Goal: Check status: Check status

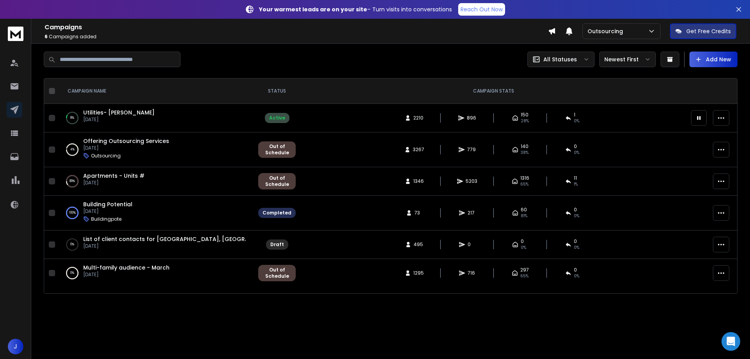
click at [130, 112] on span "Utilities- [PERSON_NAME]" at bounding box center [118, 113] width 71 height 8
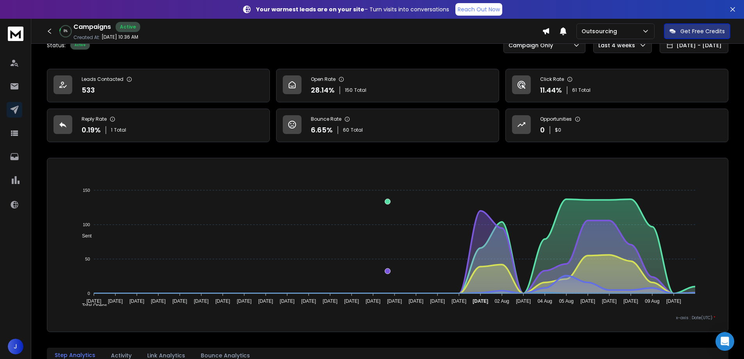
scroll to position [78, 0]
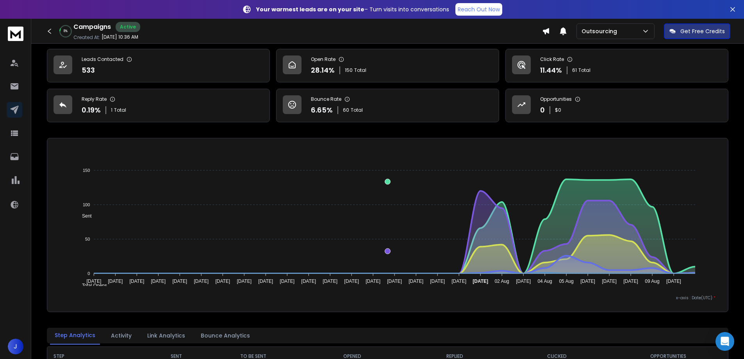
click at [97, 96] on p "Reply Rate" at bounding box center [94, 99] width 25 height 6
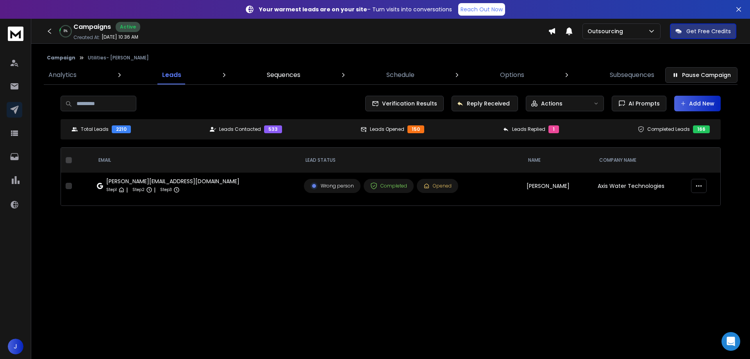
click at [292, 77] on p "Sequences" at bounding box center [284, 74] width 34 height 9
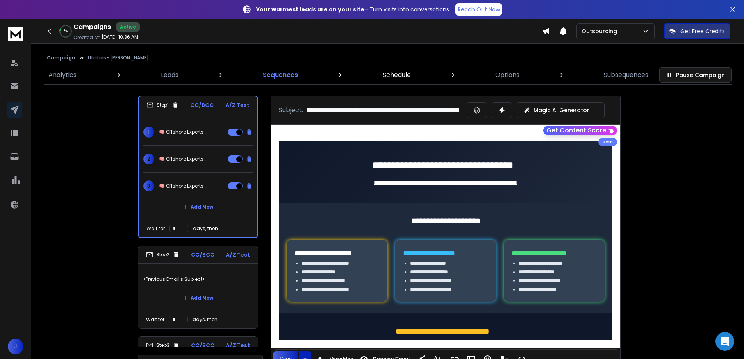
click at [395, 76] on p "Schedule" at bounding box center [397, 74] width 28 height 9
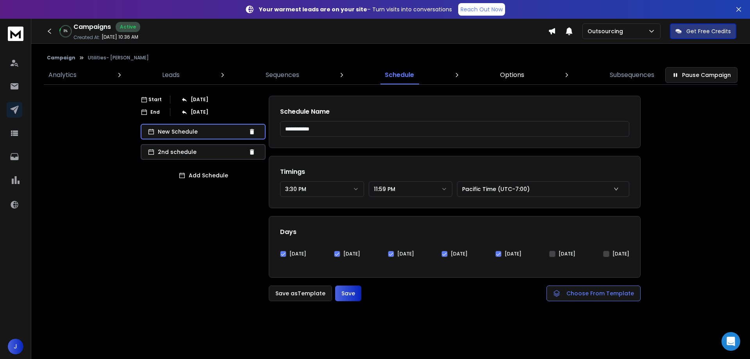
click at [520, 81] on link "Options" at bounding box center [512, 75] width 34 height 19
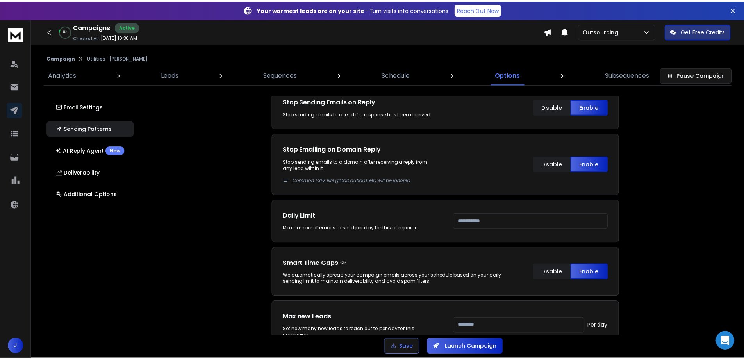
scroll to position [234, 0]
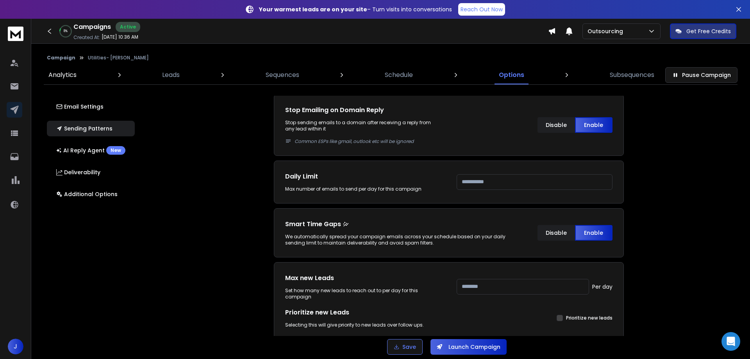
click at [69, 75] on p "Analytics" at bounding box center [62, 74] width 28 height 9
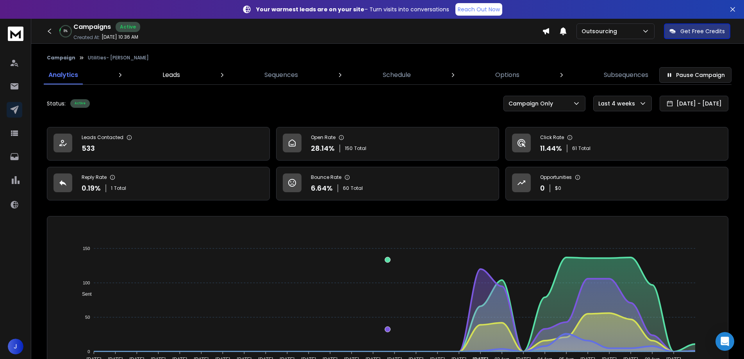
click at [165, 78] on p "Leads" at bounding box center [171, 74] width 18 height 9
